Goal: Navigation & Orientation: Find specific page/section

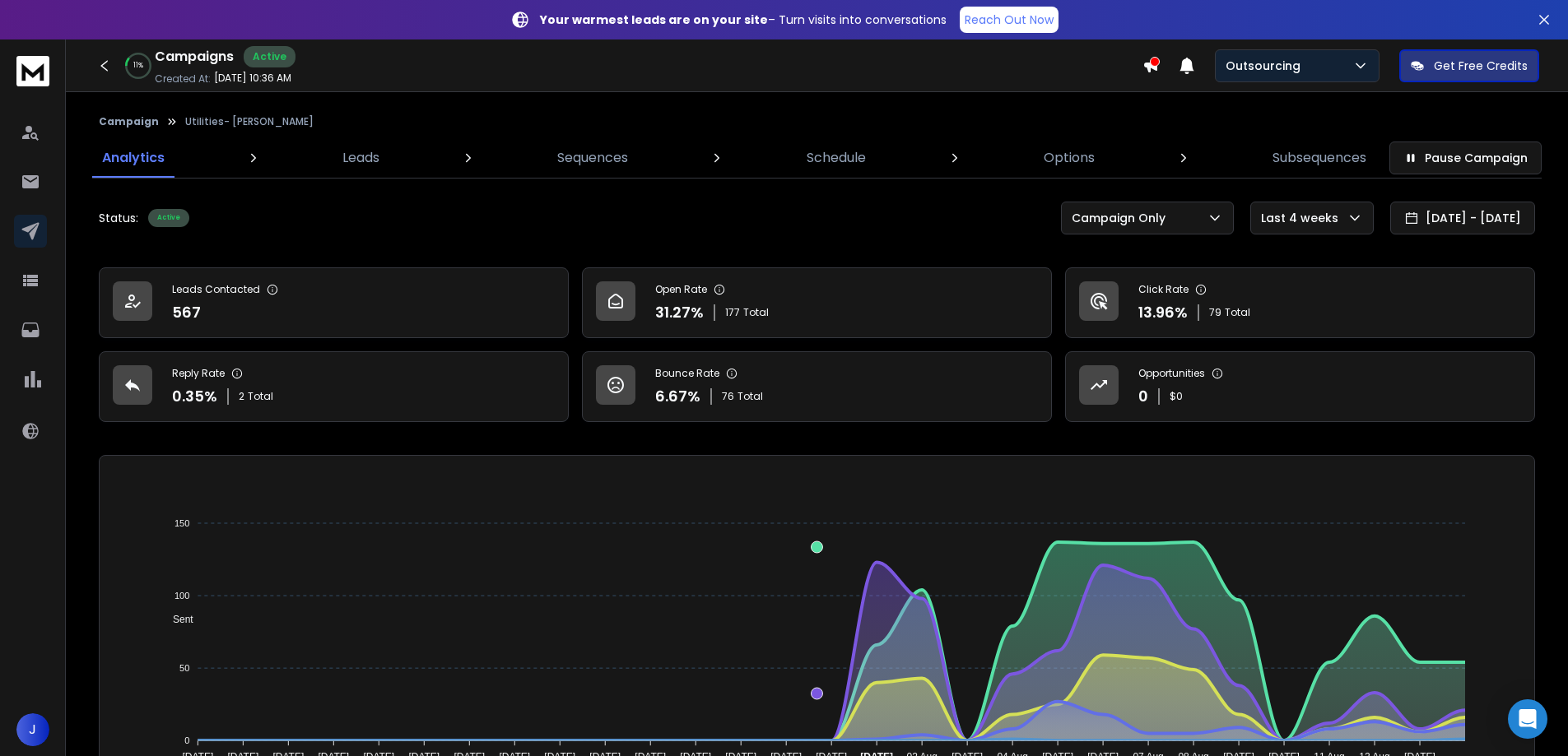
click at [1361, 61] on icon "button" at bounding box center [1361, 66] width 16 height 16
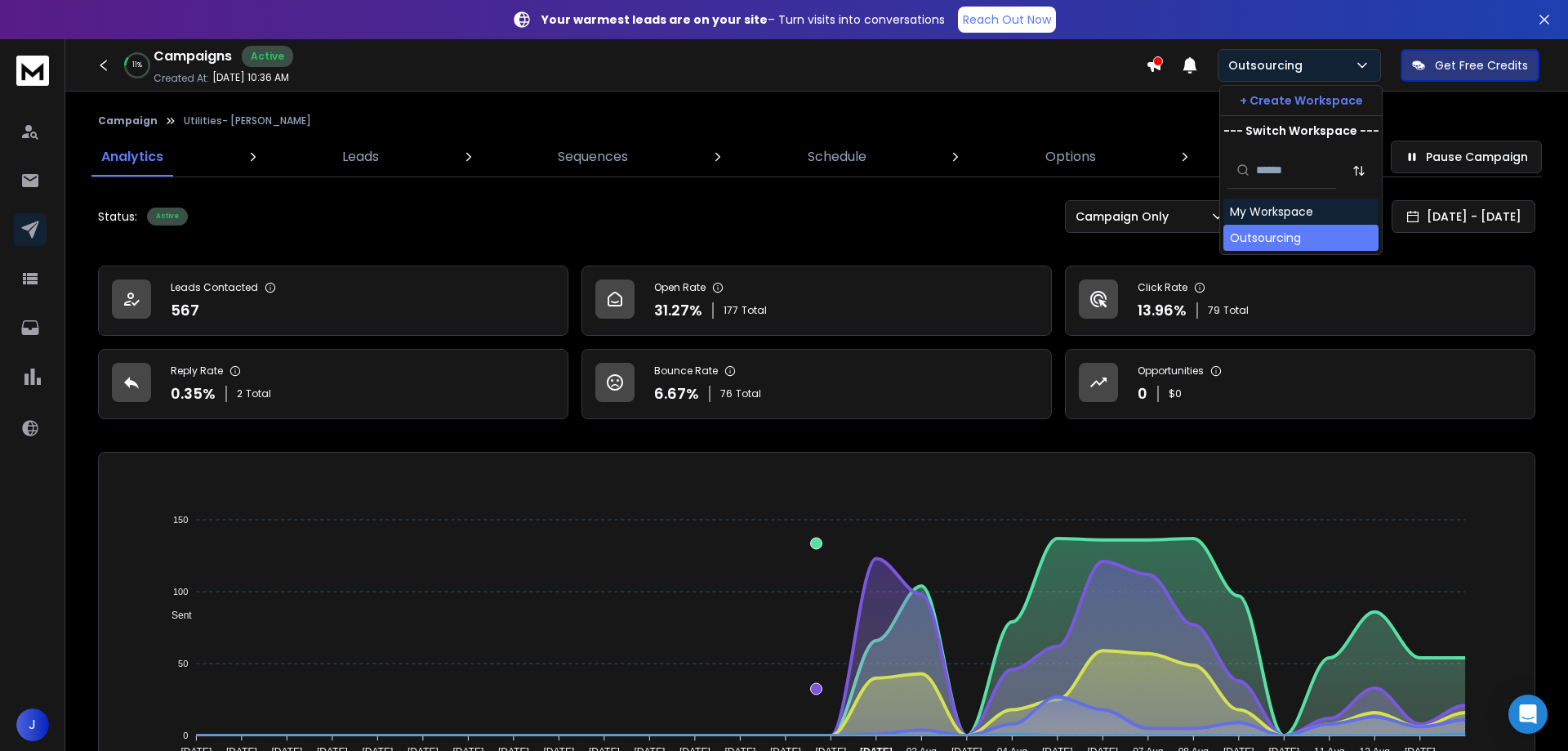
click at [1350, 61] on div "Outsourcing" at bounding box center [1300, 65] width 142 height 16
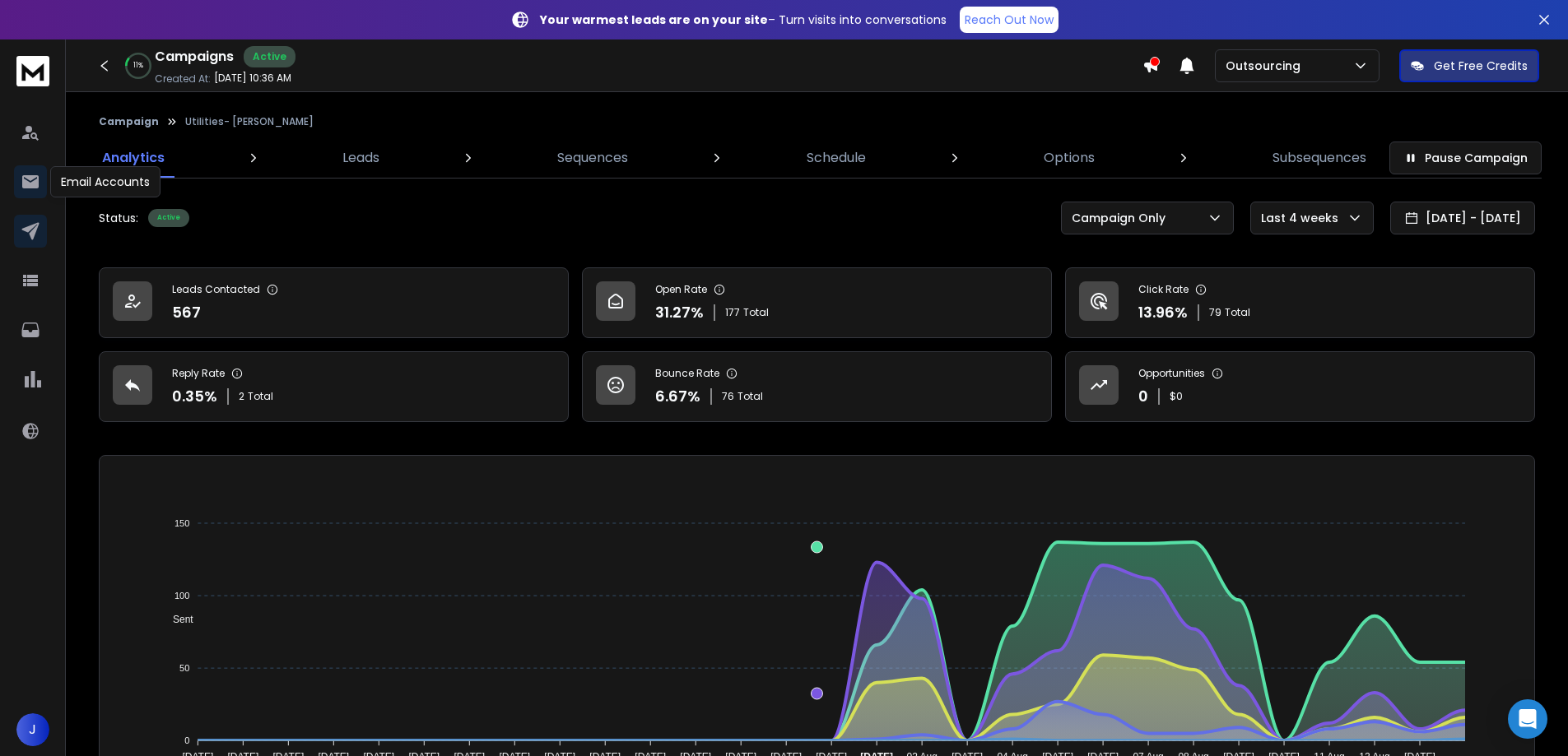
click at [22, 187] on icon at bounding box center [30, 181] width 20 height 20
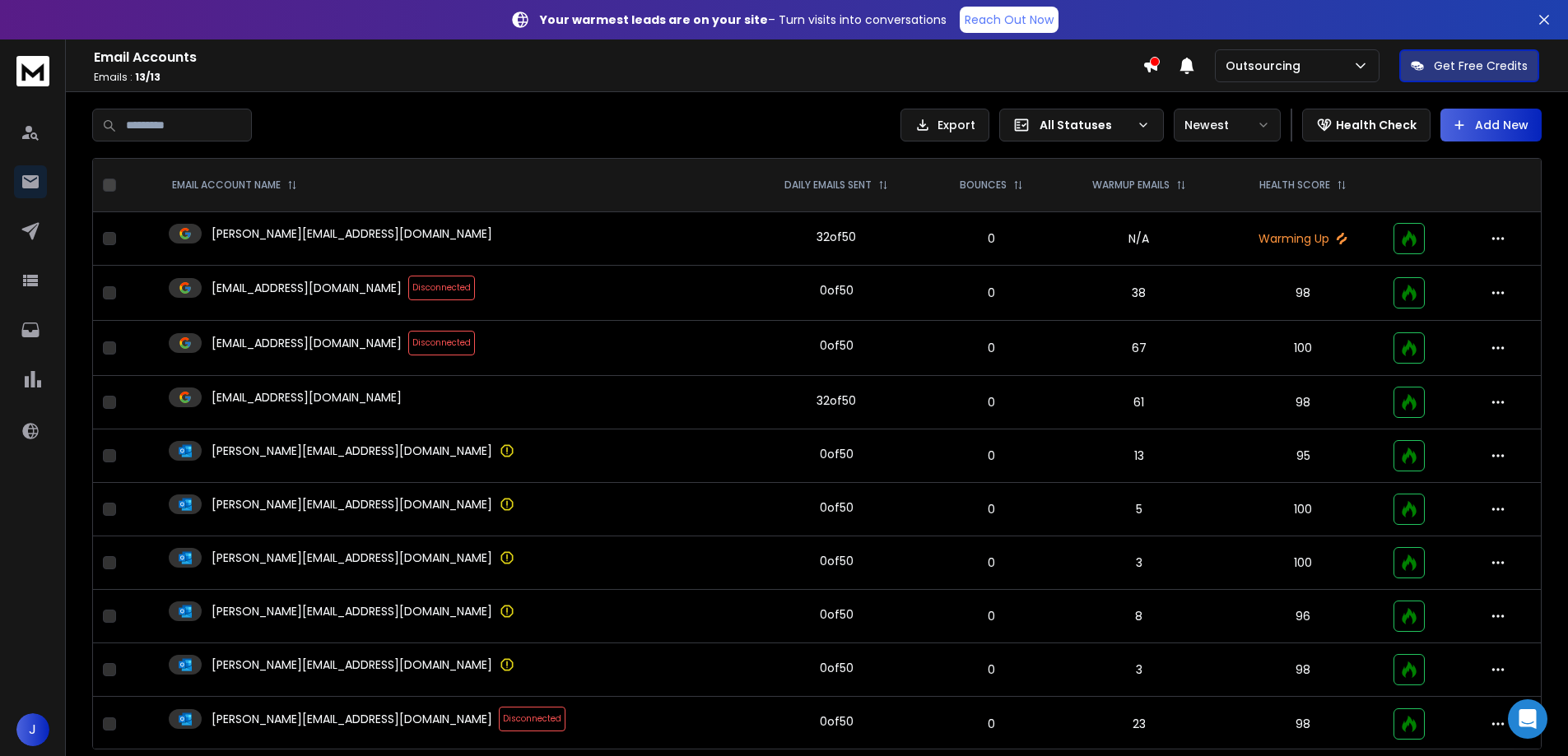
click at [817, 234] on div "32 of 50" at bounding box center [837, 237] width 40 height 16
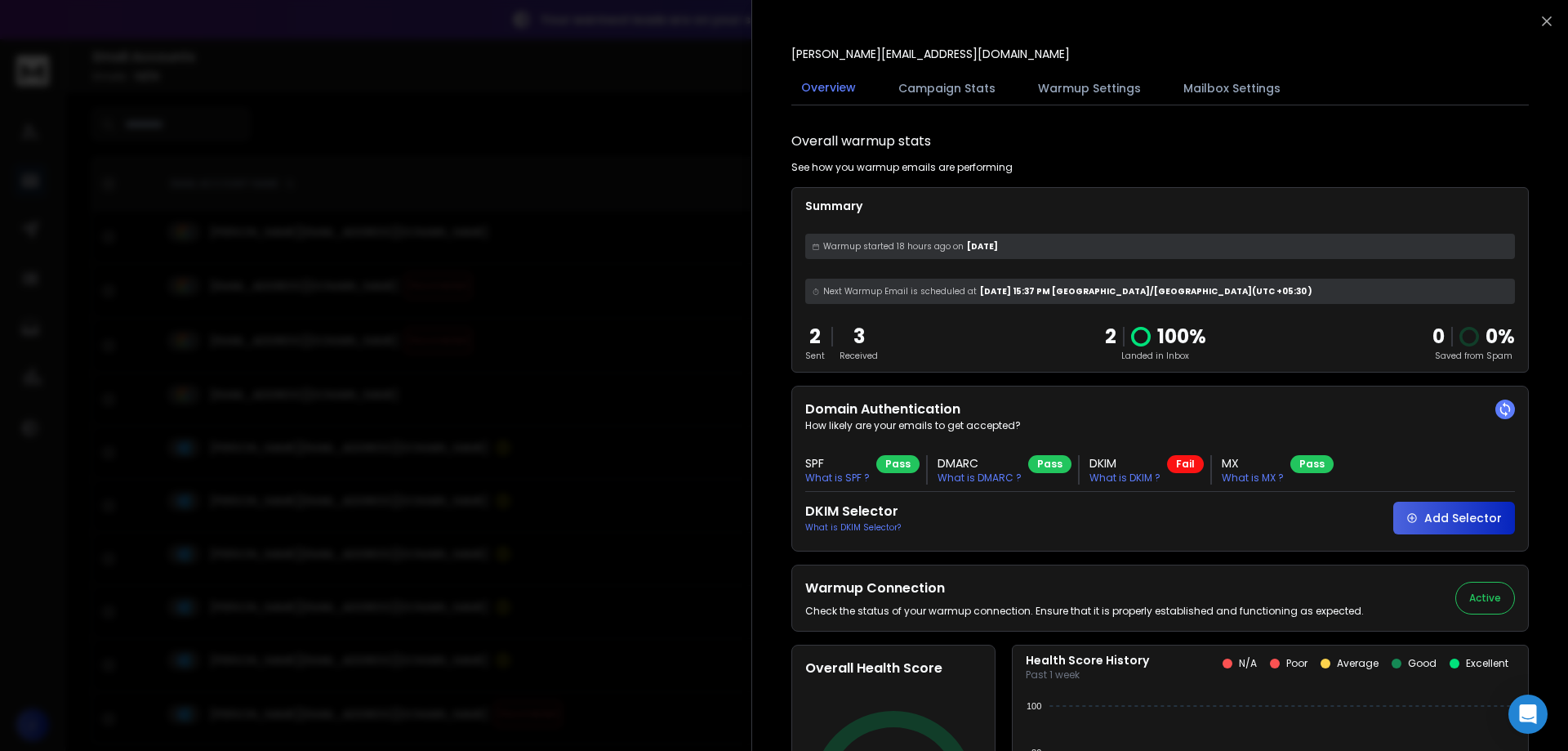
click at [943, 77] on button "Campaign Stats" at bounding box center [947, 88] width 117 height 36
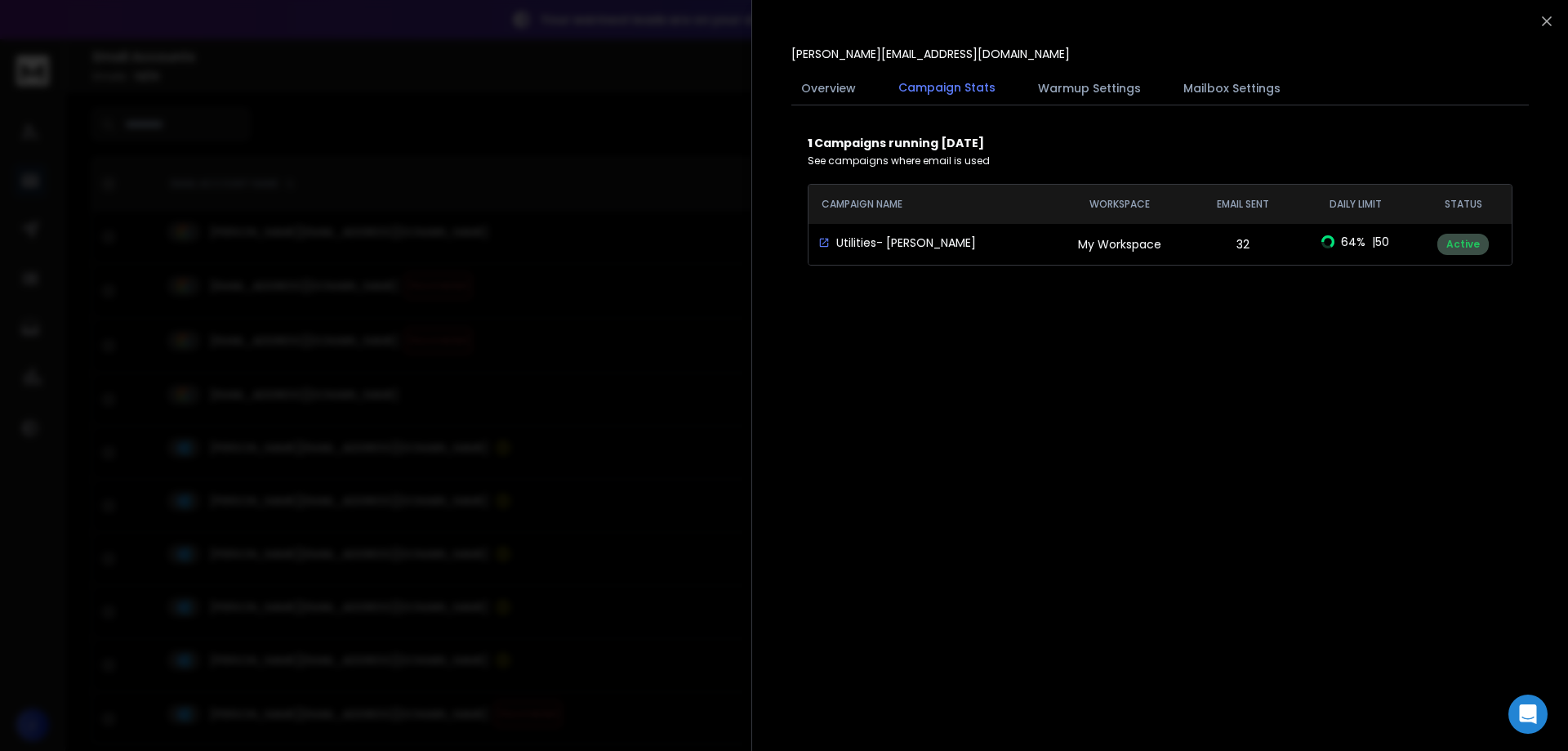
click at [1073, 74] on button "Warmup Settings" at bounding box center [1089, 88] width 123 height 36
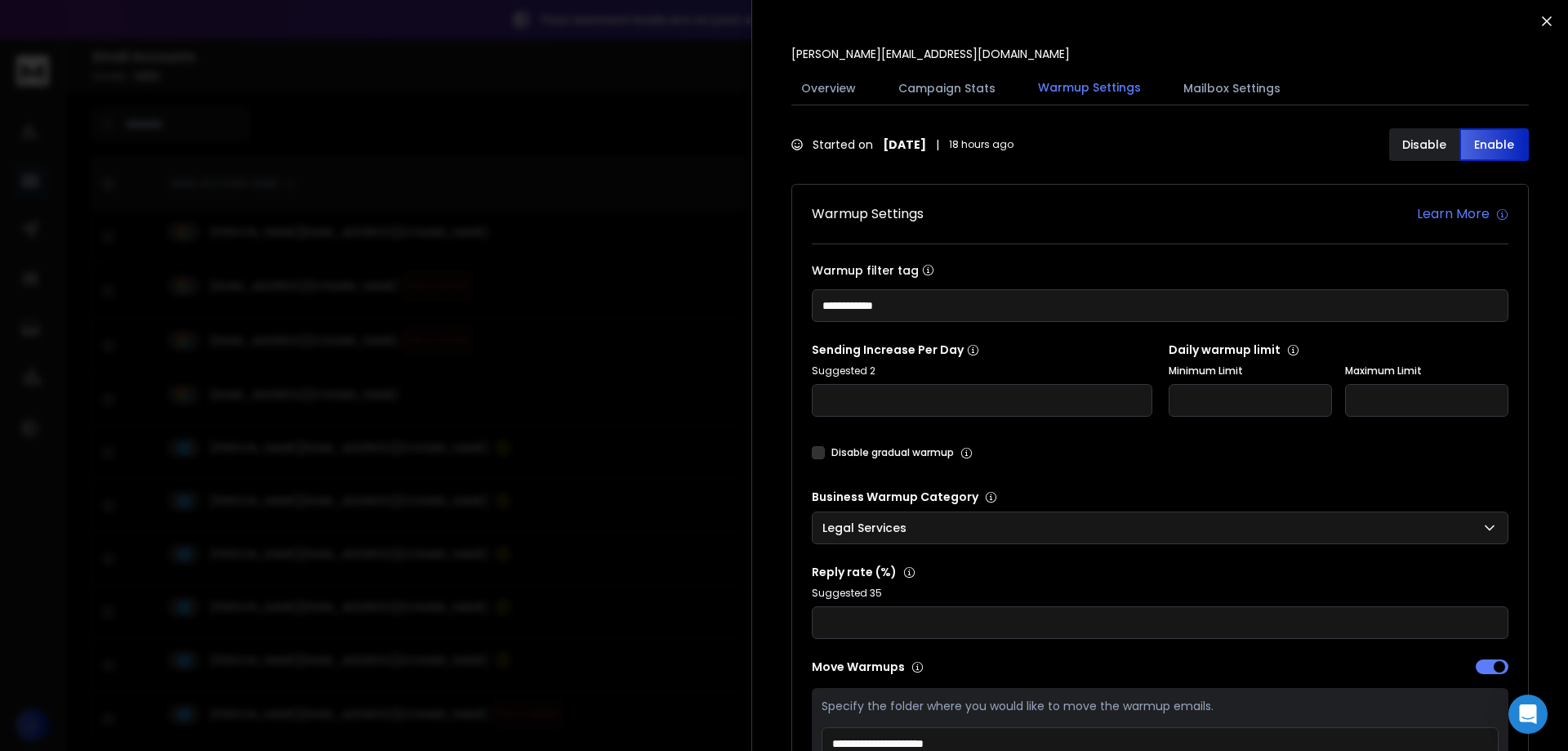
click at [1539, 22] on icon "button" at bounding box center [1547, 21] width 16 height 16
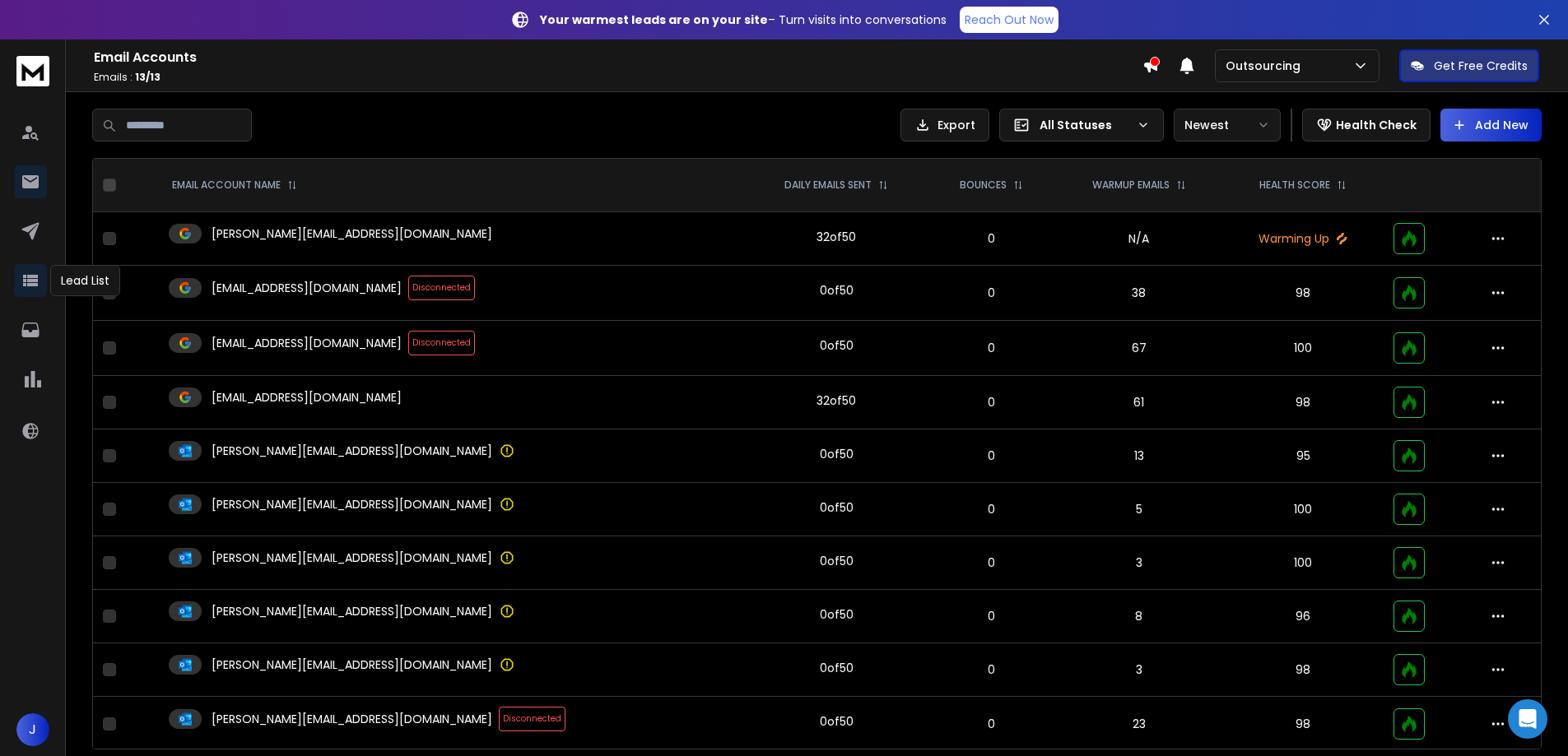
click at [35, 275] on icon at bounding box center [30, 280] width 15 height 11
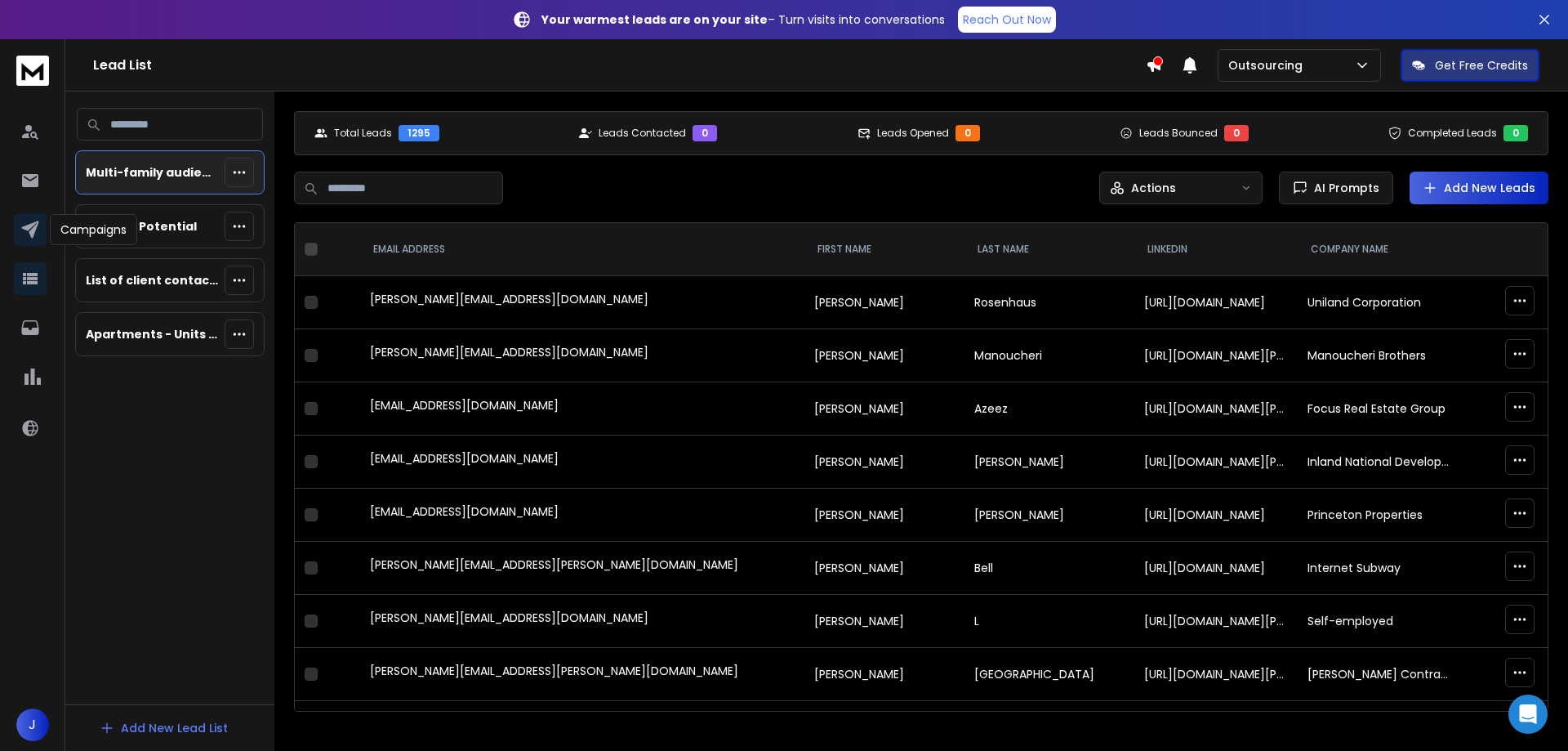
click at [31, 223] on icon at bounding box center [30, 229] width 20 height 20
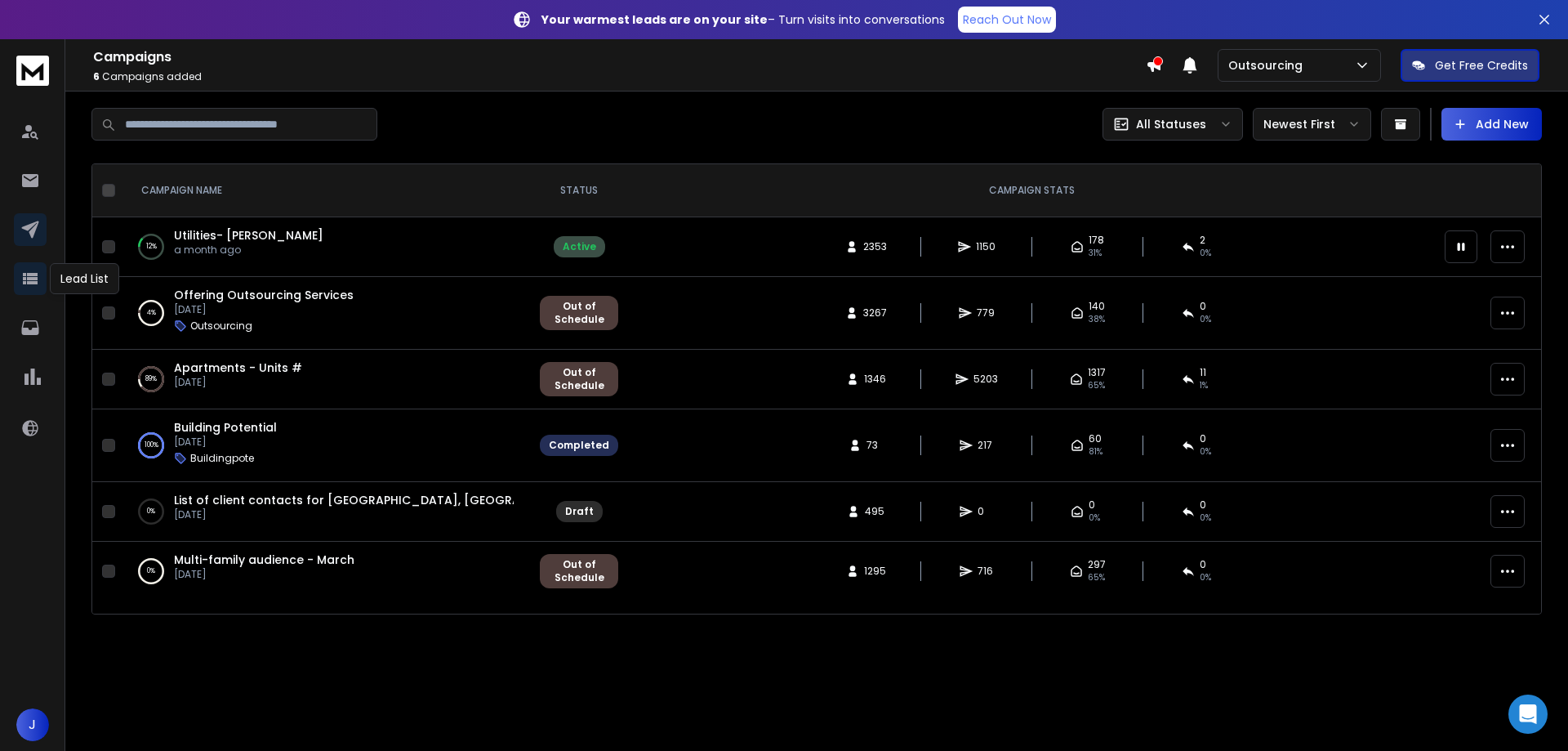
click at [15, 275] on link at bounding box center [30, 279] width 33 height 33
